Goal: Navigation & Orientation: Find specific page/section

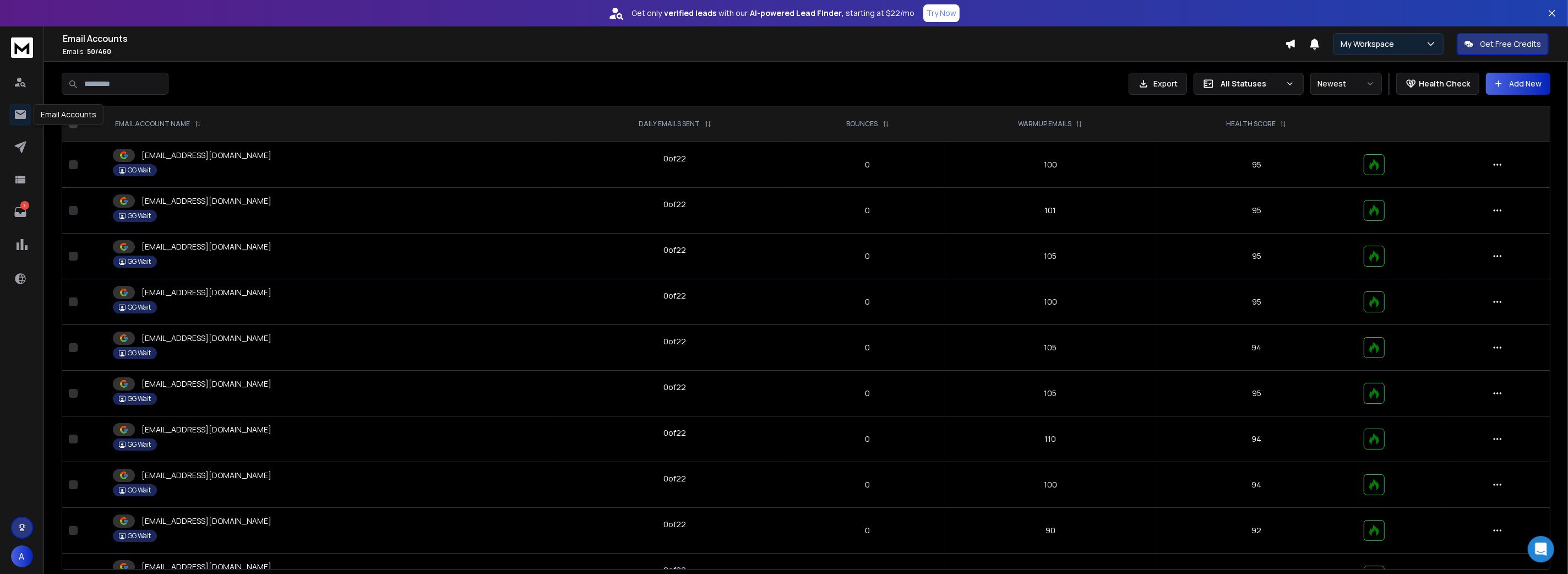
click at [1390, 48] on p "My Workspace" at bounding box center [1369, 44] width 58 height 11
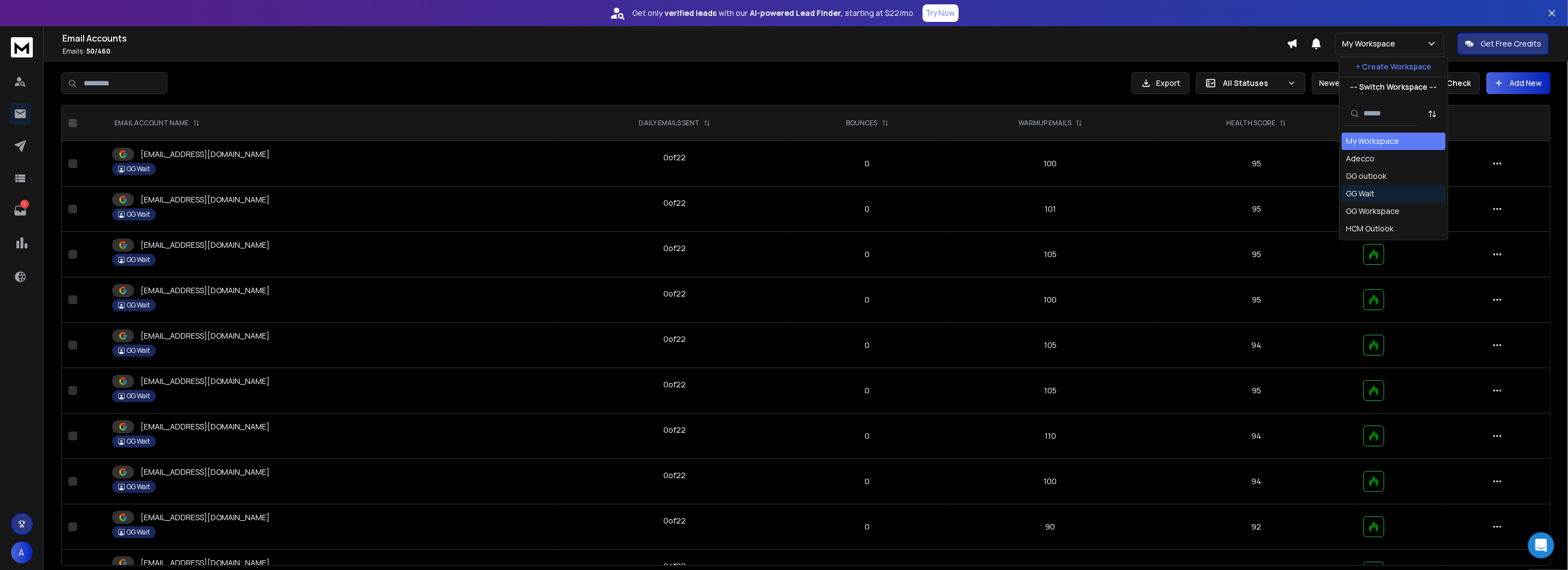
click at [1356, 192] on div "GG Wait" at bounding box center [1360, 194] width 29 height 11
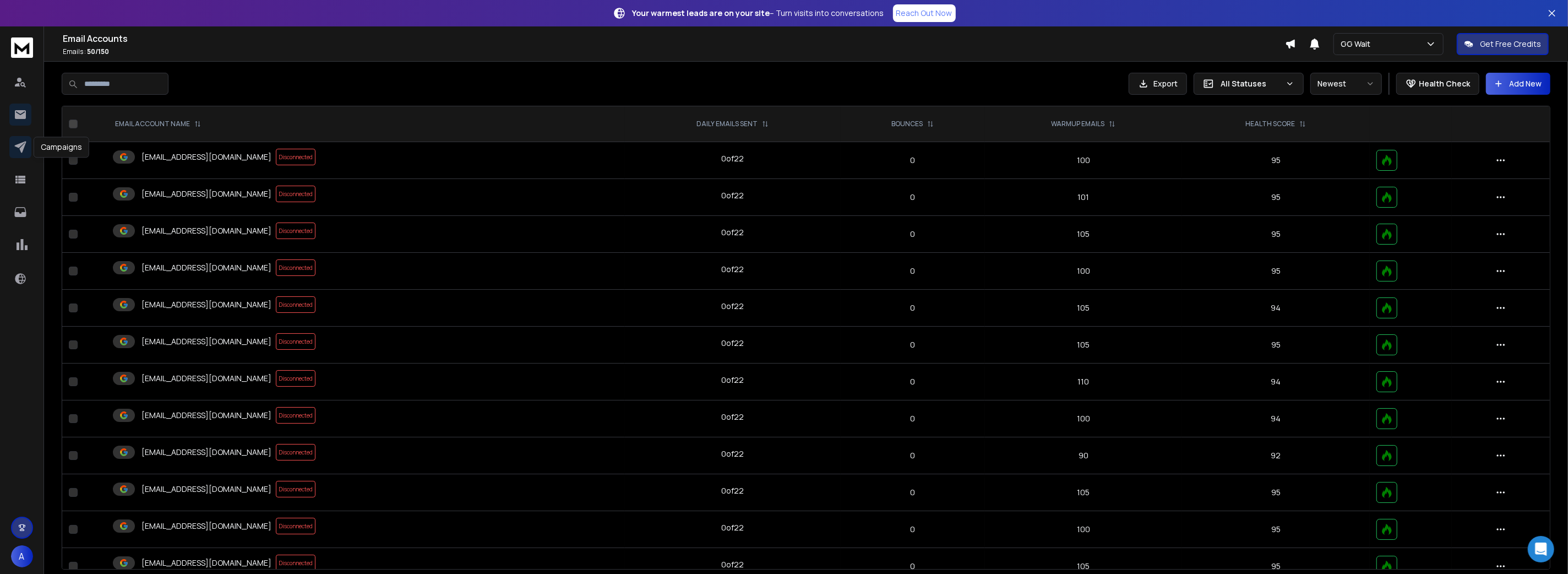
click at [21, 143] on icon at bounding box center [20, 147] width 12 height 12
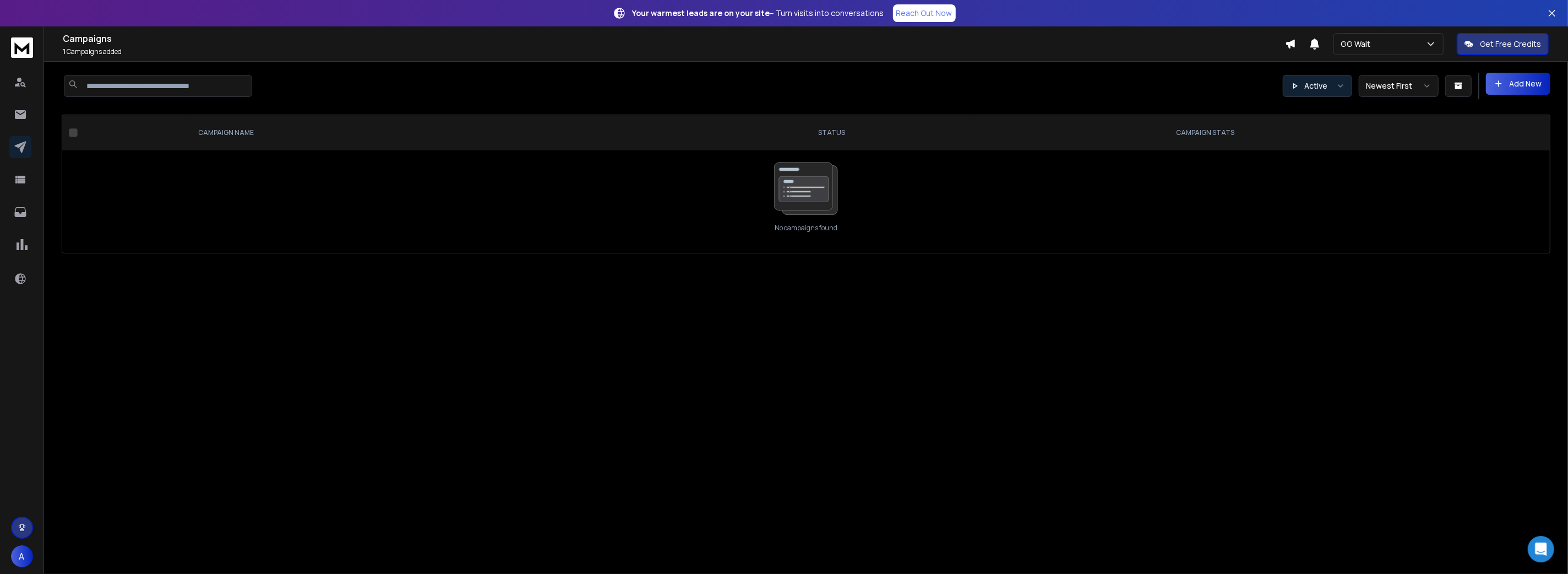
click at [1343, 88] on icon "button" at bounding box center [1341, 86] width 9 height 9
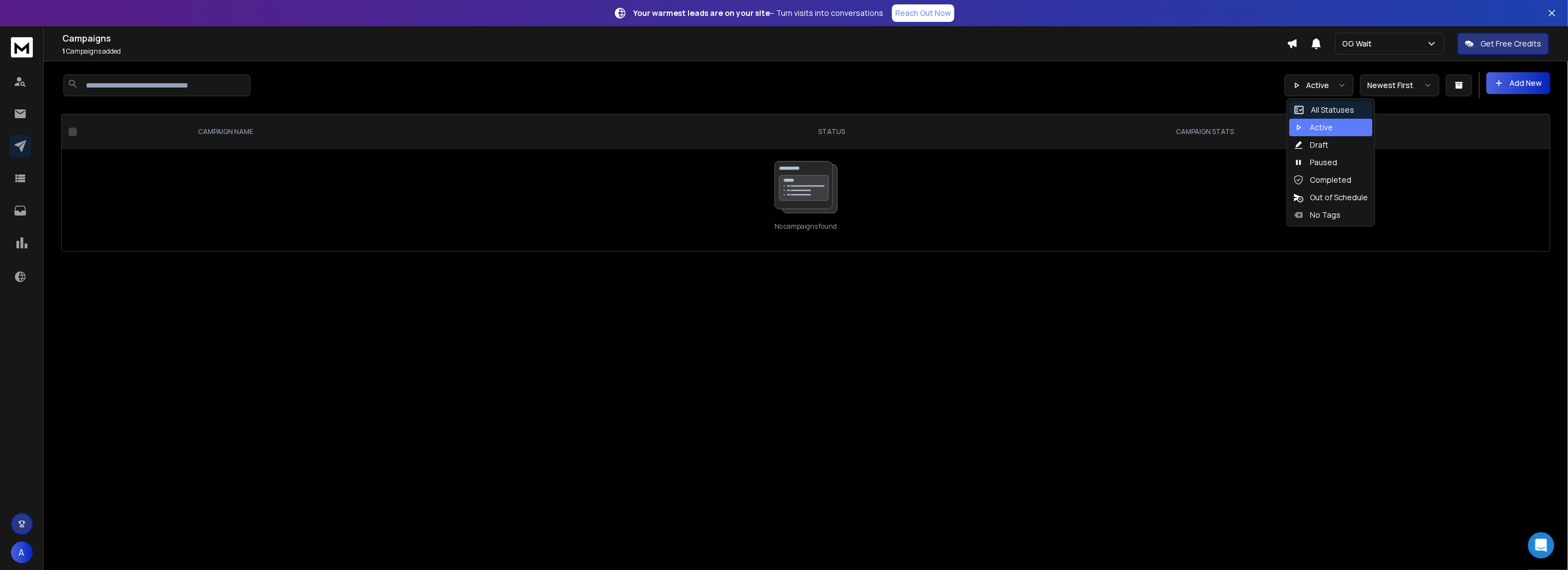
click at [1314, 111] on div "All Statuses" at bounding box center [1325, 110] width 61 height 11
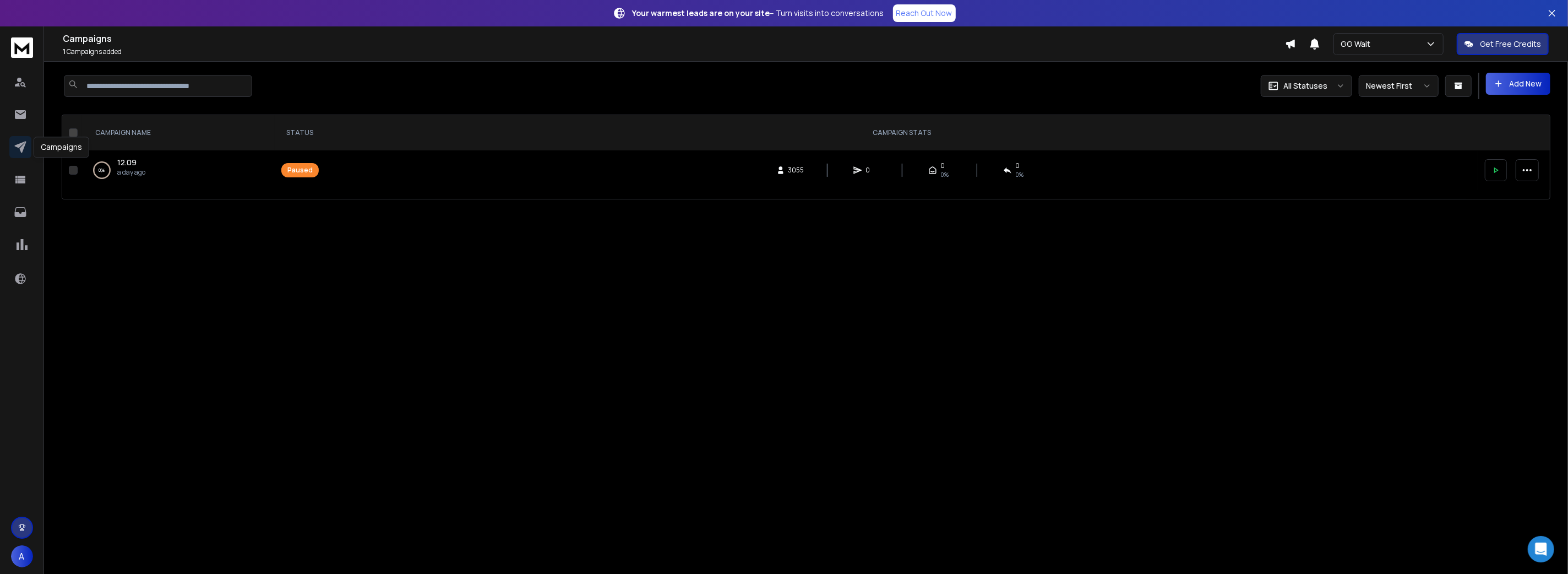
click at [19, 144] on icon at bounding box center [20, 147] width 12 height 12
